Goal: Task Accomplishment & Management: Manage account settings

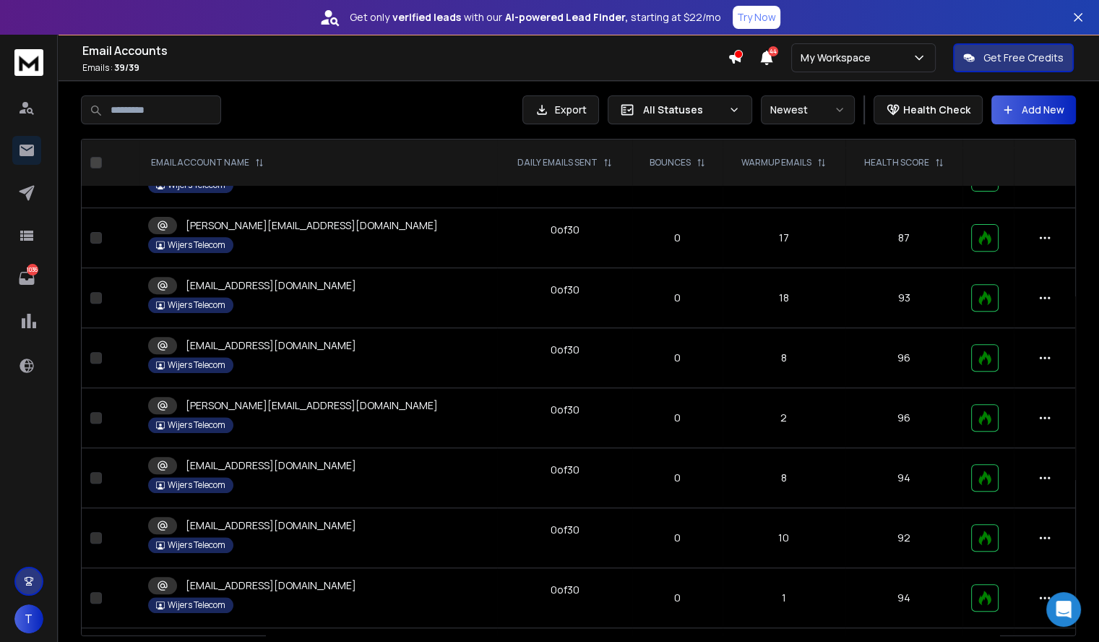
scroll to position [867, 0]
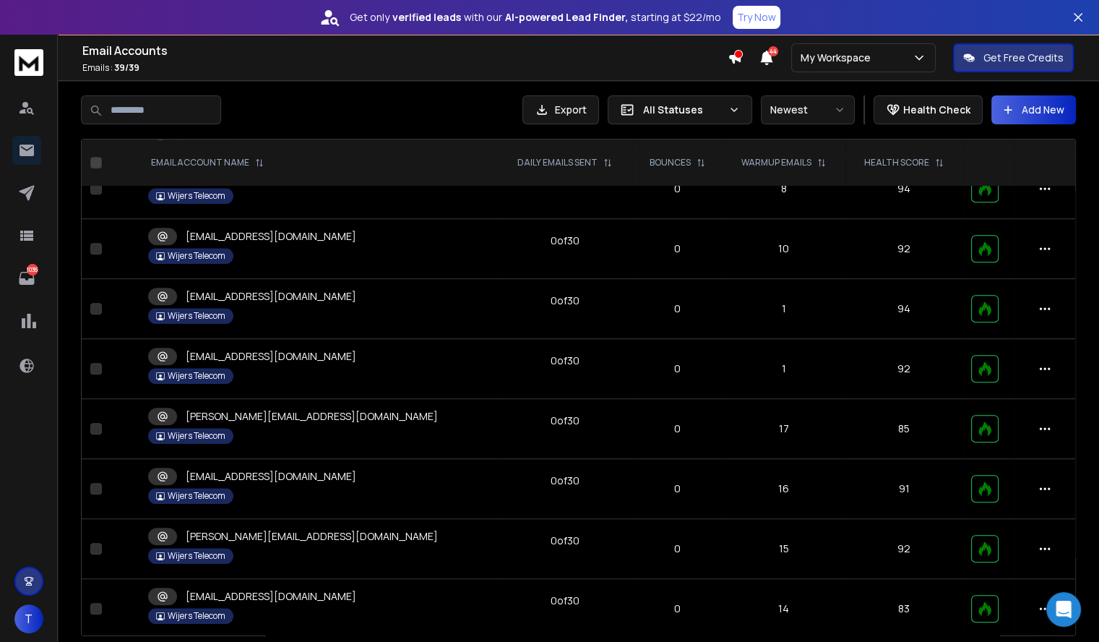
click at [978, 246] on icon at bounding box center [985, 248] width 14 height 14
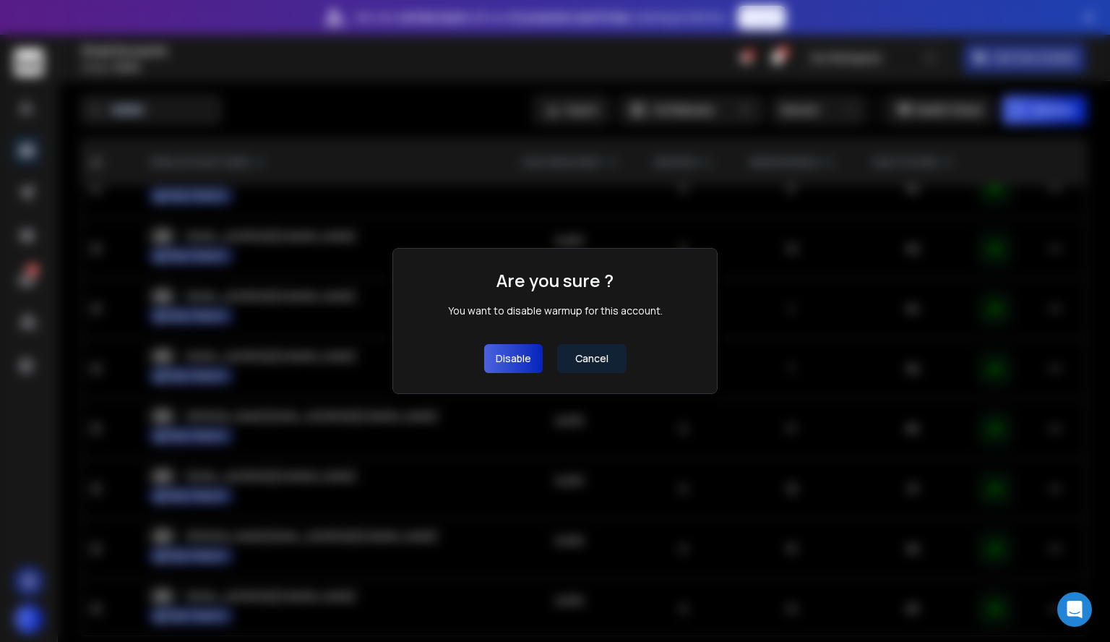
click at [612, 355] on button "Cancel" at bounding box center [591, 358] width 69 height 29
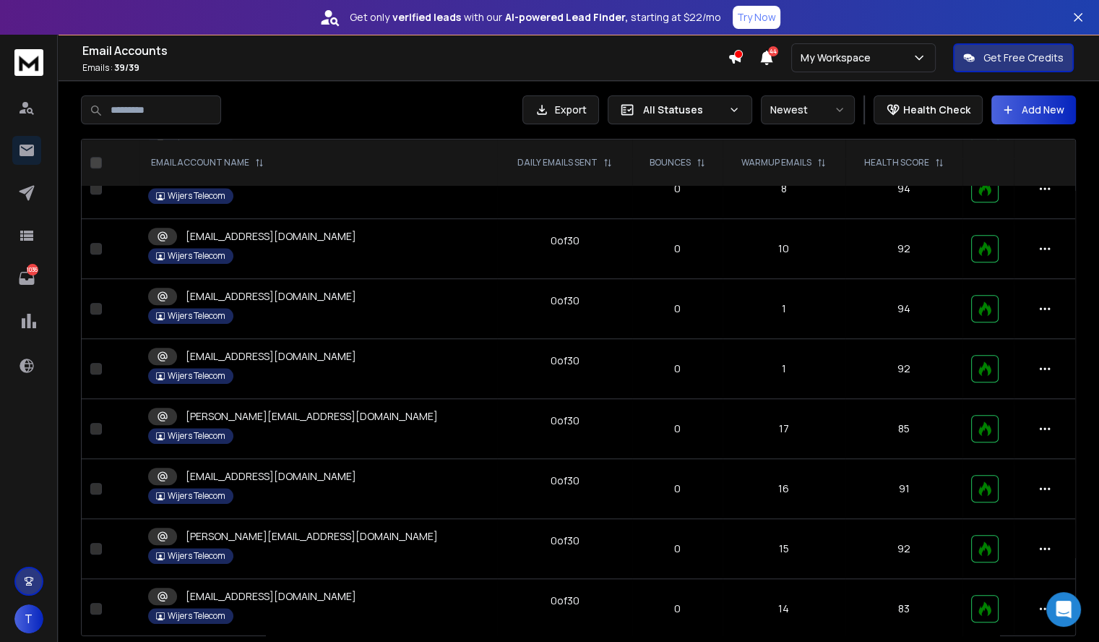
click at [222, 233] on p "[EMAIL_ADDRESS][DOMAIN_NAME]" at bounding box center [271, 236] width 171 height 14
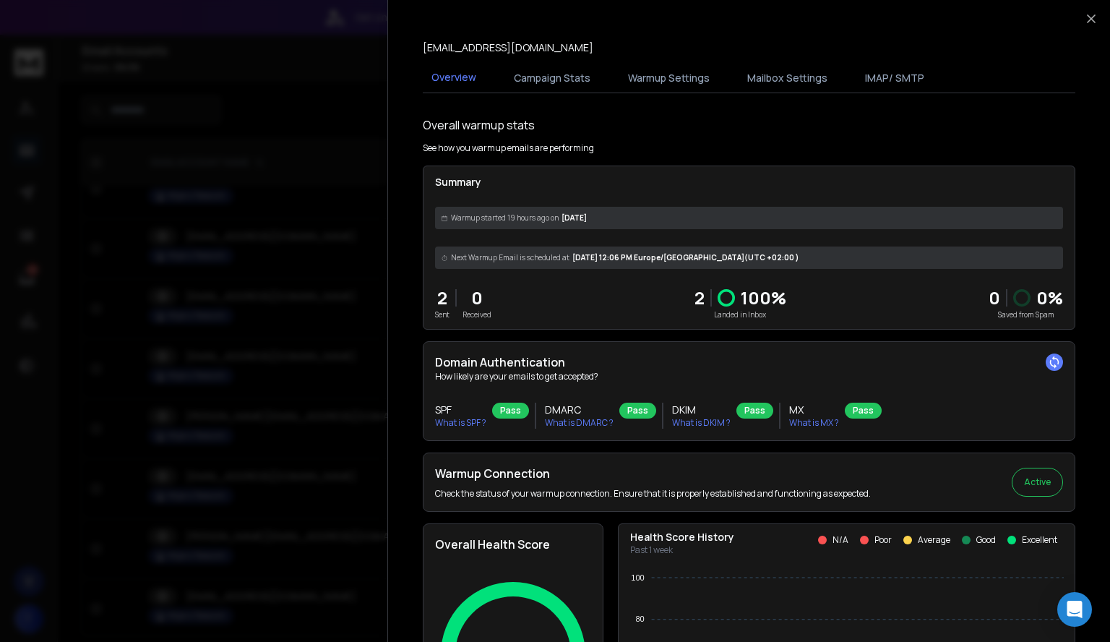
click at [148, 450] on div at bounding box center [555, 321] width 1110 height 642
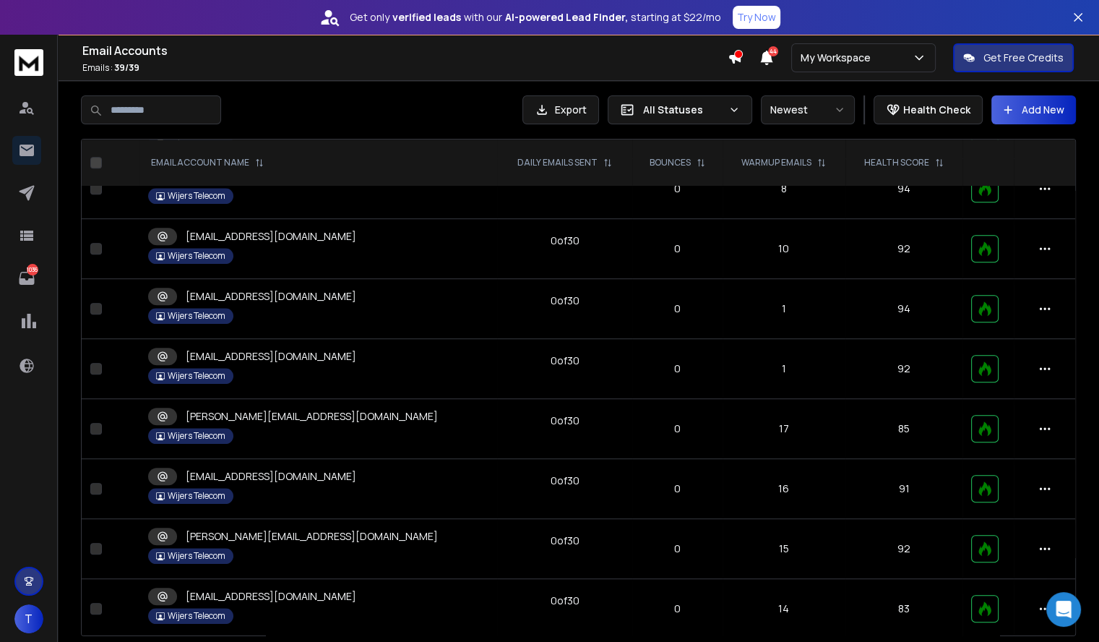
scroll to position [650, 0]
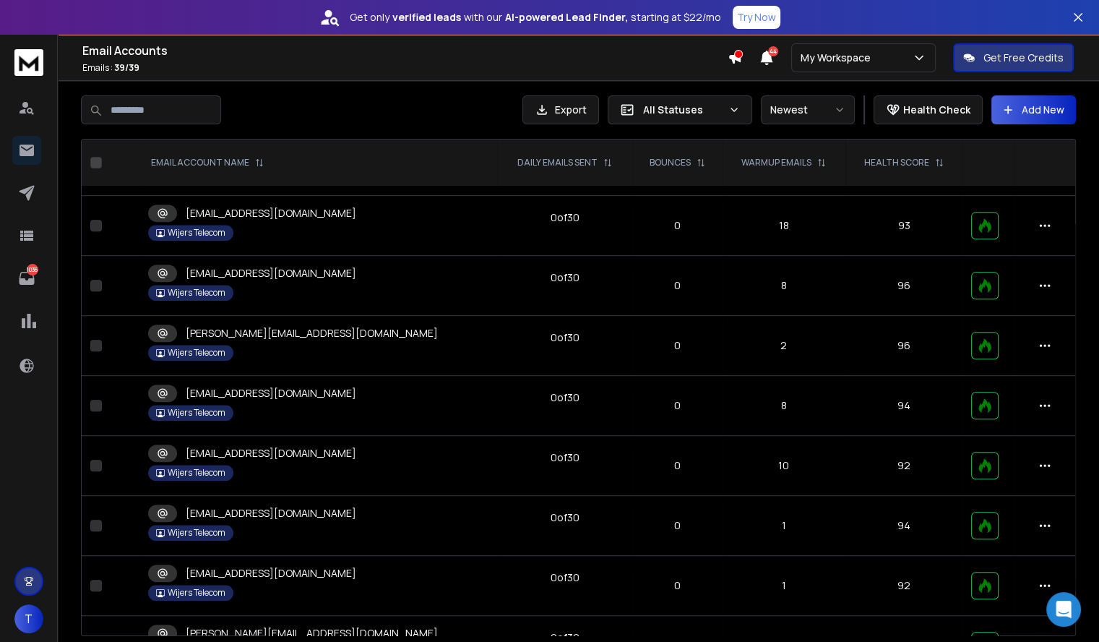
click at [260, 207] on p "[EMAIL_ADDRESS][DOMAIN_NAME]" at bounding box center [271, 213] width 171 height 14
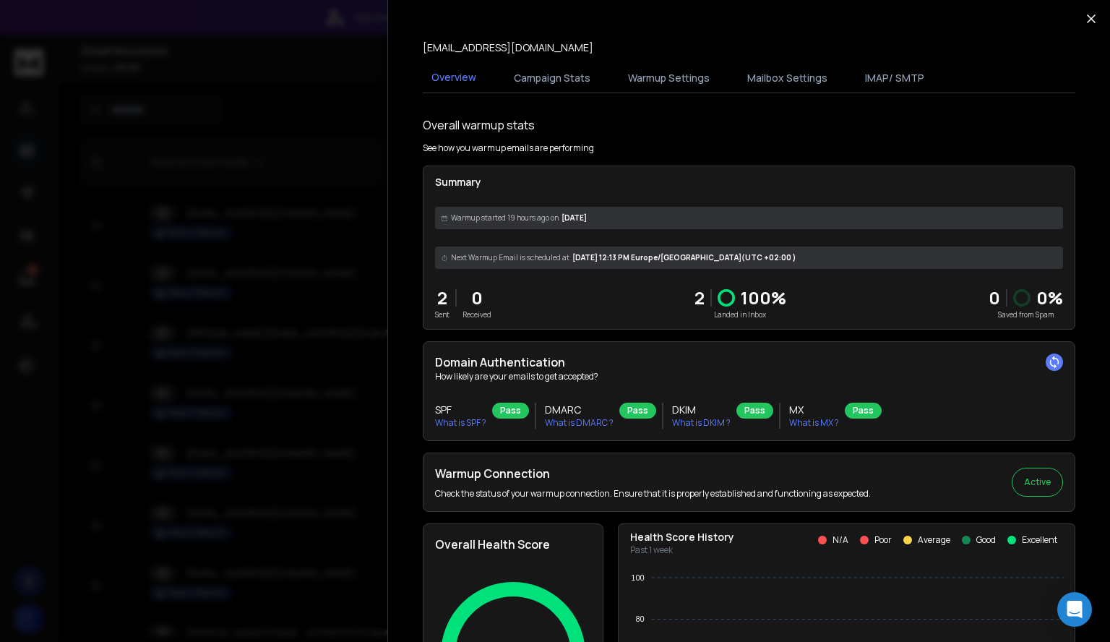
click at [1089, 13] on icon "button" at bounding box center [1091, 19] width 14 height 14
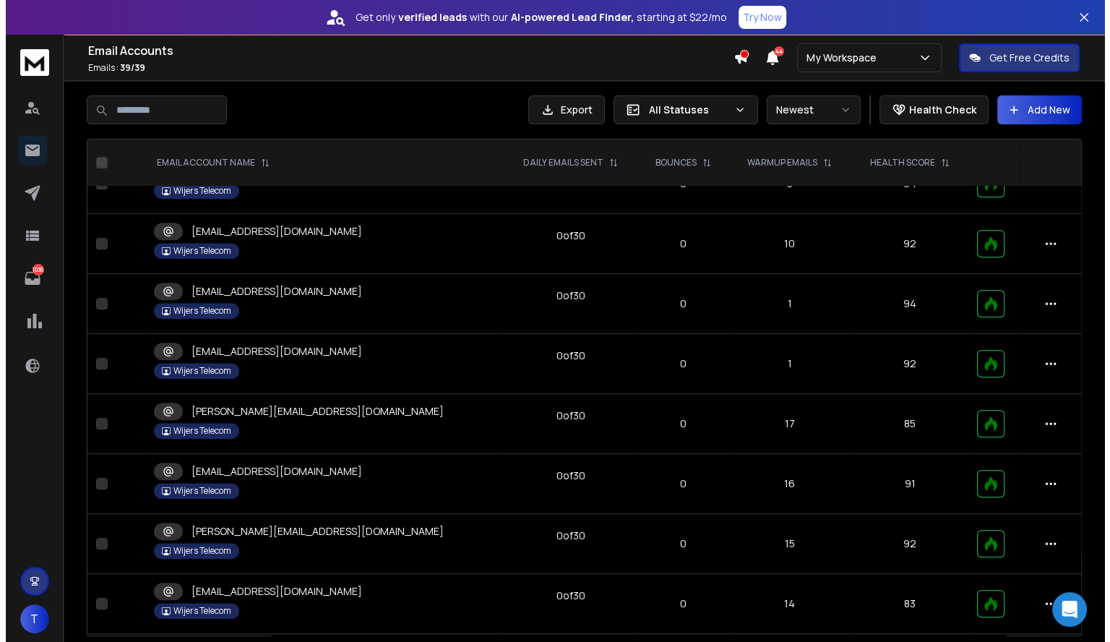
scroll to position [0, 0]
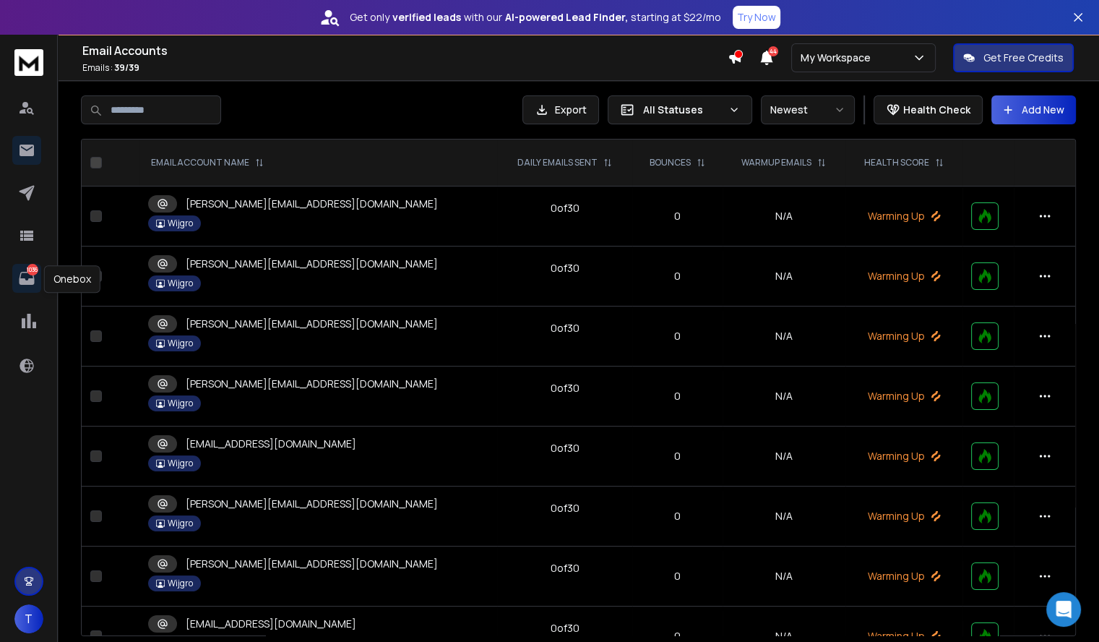
click at [24, 279] on icon at bounding box center [26, 278] width 15 height 13
